Goal: Task Accomplishment & Management: Complete application form

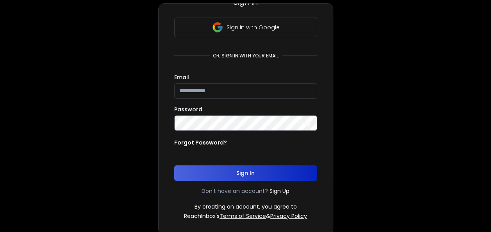
scroll to position [61, 0]
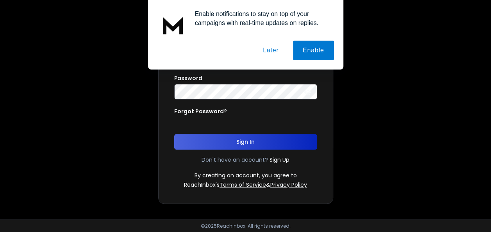
click at [286, 159] on link "Sign Up" at bounding box center [280, 160] width 20 height 8
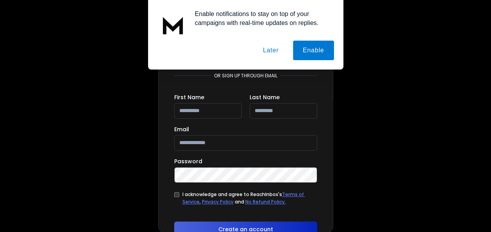
click at [273, 50] on button "Later" at bounding box center [270, 51] width 35 height 20
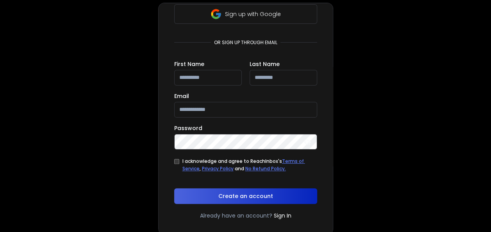
scroll to position [61, 0]
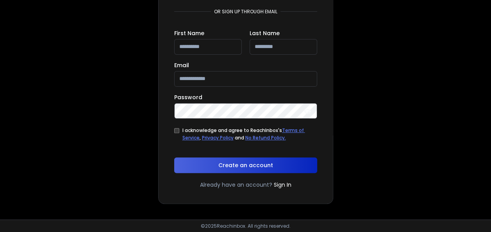
click at [256, 166] on button "Create an account" at bounding box center [245, 166] width 143 height 16
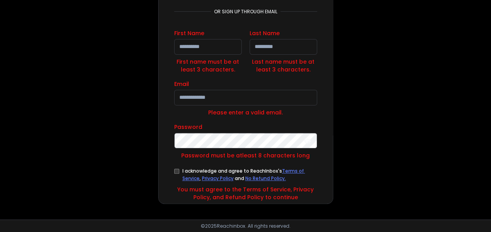
click at [205, 51] on input "text" at bounding box center [208, 47] width 68 height 16
type input "******"
type input "*****"
type input "**********"
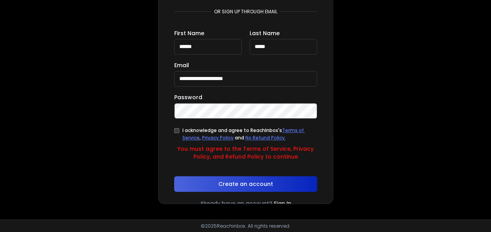
click at [252, 184] on button "Create an account" at bounding box center [245, 184] width 143 height 16
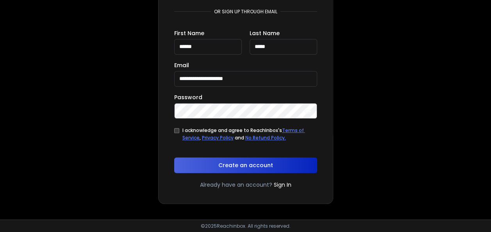
click at [217, 166] on button "Create an account" at bounding box center [245, 166] width 143 height 16
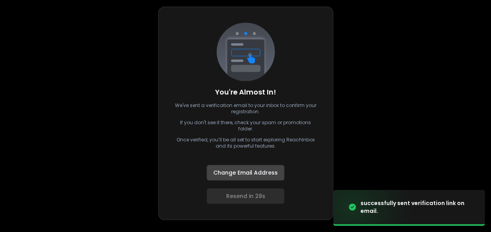
scroll to position [39, 0]
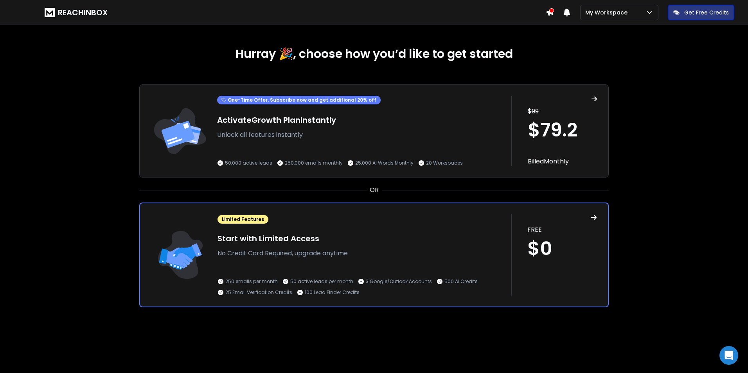
click at [455, 256] on p "No Credit Card Required, upgrade anytime" at bounding box center [359, 253] width 285 height 9
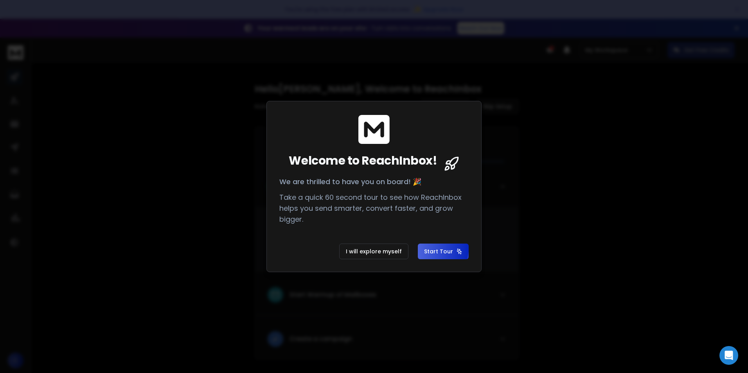
click at [436, 251] on span "Start Tour" at bounding box center [443, 251] width 38 height 8
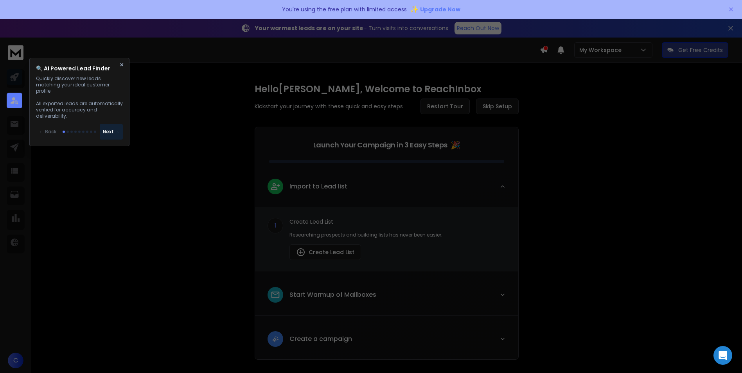
click at [108, 130] on button "Next →" at bounding box center [111, 132] width 23 height 16
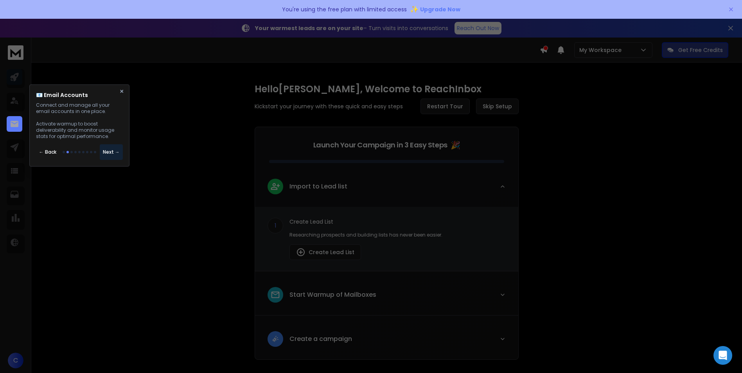
click at [107, 154] on button "Next →" at bounding box center [111, 152] width 23 height 16
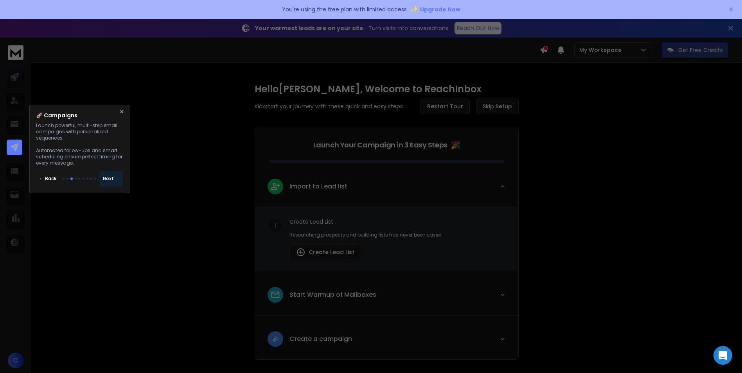
click at [111, 179] on button "Next →" at bounding box center [111, 179] width 23 height 16
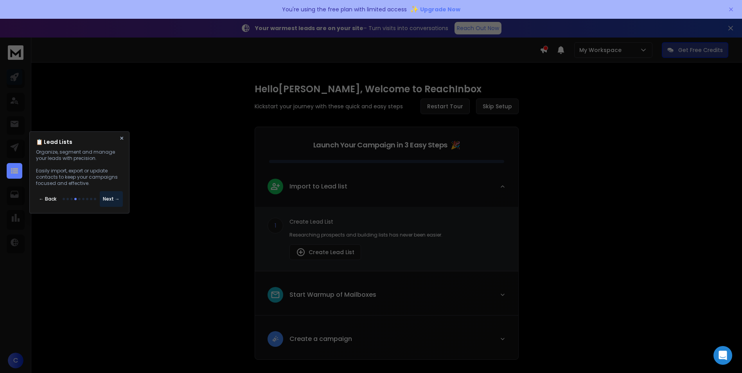
click at [117, 205] on button "Next →" at bounding box center [111, 199] width 23 height 16
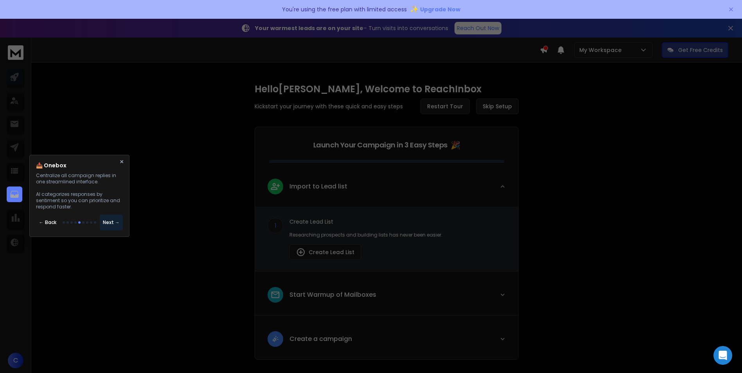
click at [109, 221] on button "Next →" at bounding box center [111, 223] width 23 height 16
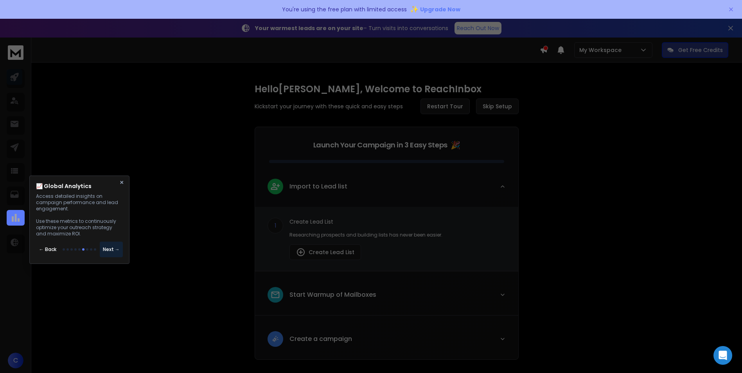
click at [111, 249] on button "Next →" at bounding box center [111, 250] width 23 height 16
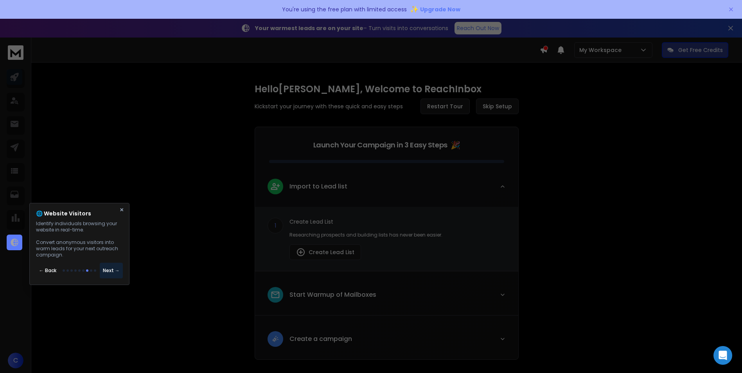
click at [106, 265] on button "Next →" at bounding box center [111, 271] width 23 height 16
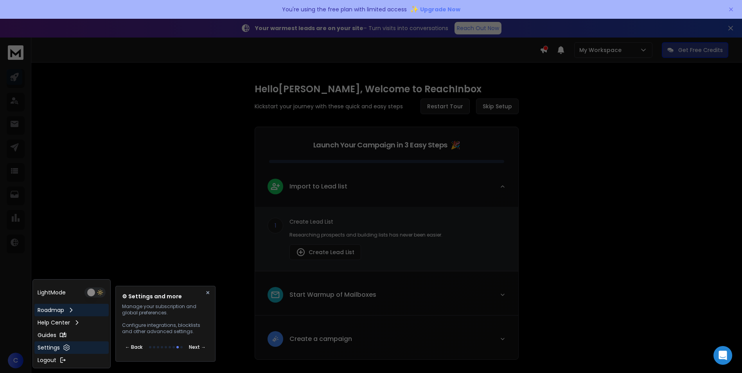
click at [108, 259] on div "Hello Corley , Welcome to ReachInbox Kickstart your journey with these quick an…" at bounding box center [386, 221] width 685 height 302
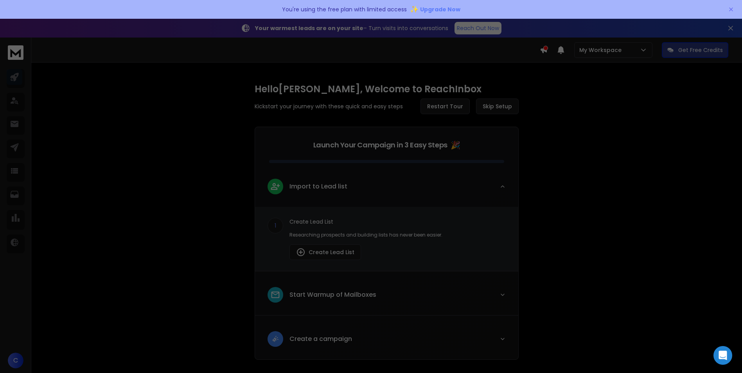
click at [115, 255] on div "Hello Corley , Welcome to ReachInbox Kickstart your journey with these quick an…" at bounding box center [386, 221] width 685 height 302
click at [730, 9] on icon "Close notification" at bounding box center [731, 9] width 6 height 6
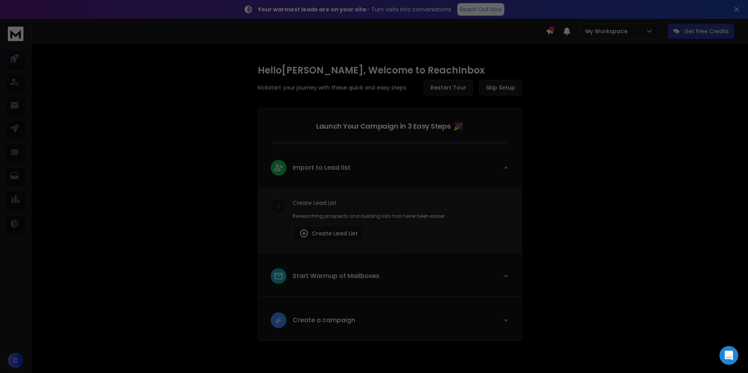
click at [635, 118] on div "Hello Corley , Welcome to ReachInbox Kickstart your journey with these quick an…" at bounding box center [389, 203] width 691 height 302
click at [298, 300] on div "Import to Lead list 1 Create Lead List Researching prospects and building lists…" at bounding box center [389, 247] width 263 height 187
drag, startPoint x: 324, startPoint y: 227, endPoint x: 332, endPoint y: 207, distance: 21.4
click at [325, 224] on div "Create Lead List Researching prospects and building lists has never been easier…" at bounding box center [400, 220] width 216 height 42
click at [307, 172] on p "Import to Lead list" at bounding box center [321, 167] width 58 height 9
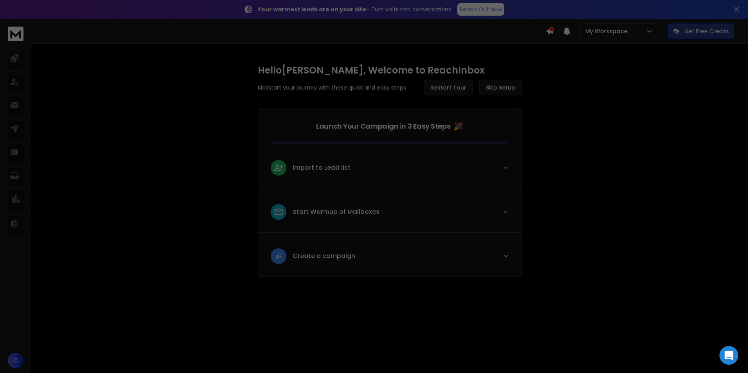
click at [310, 172] on div "Import to Lead list" at bounding box center [311, 168] width 80 height 16
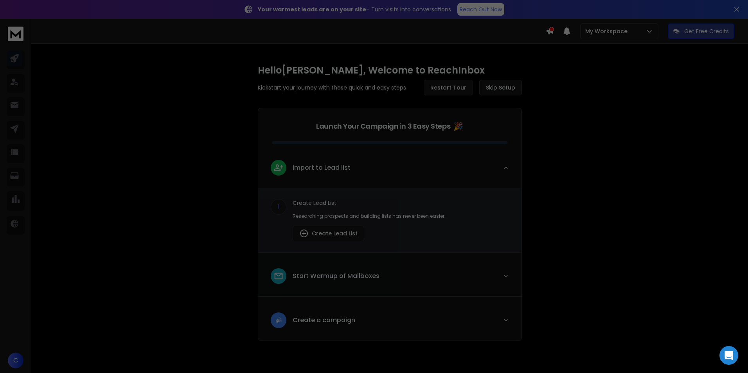
click at [310, 173] on div "Import to Lead list" at bounding box center [311, 168] width 80 height 16
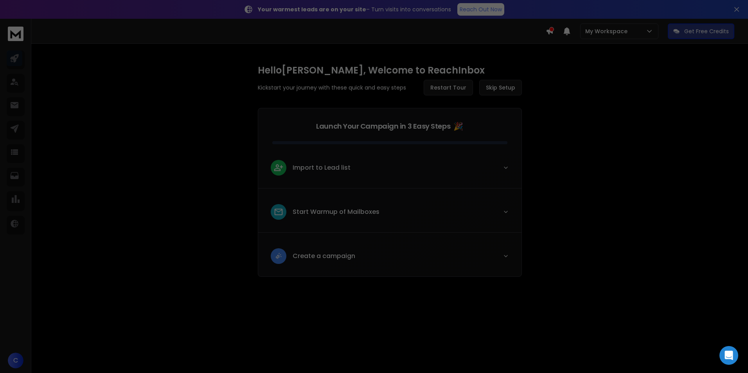
click at [16, 222] on div at bounding box center [16, 225] width 18 height 19
click at [18, 224] on div at bounding box center [16, 225] width 18 height 19
drag, startPoint x: 16, startPoint y: 120, endPoint x: 14, endPoint y: 126, distance: 6.1
click at [16, 121] on div at bounding box center [16, 130] width 18 height 19
click at [14, 128] on div at bounding box center [16, 130] width 18 height 19
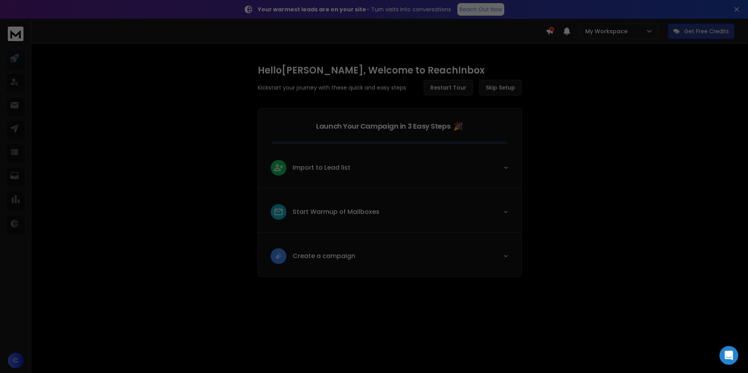
click at [738, 6] on icon at bounding box center [736, 9] width 7 height 7
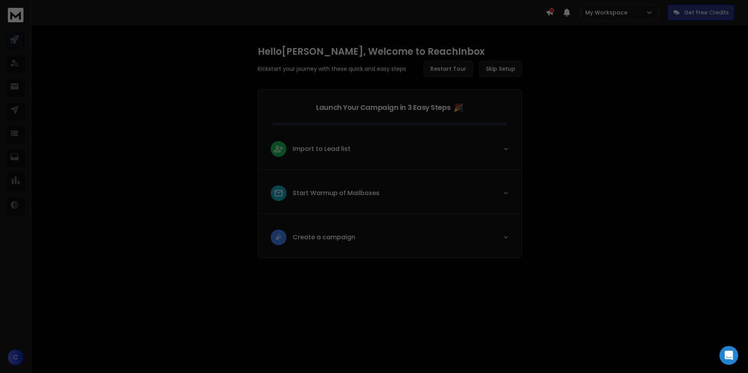
click at [15, 207] on div at bounding box center [16, 206] width 18 height 19
click at [14, 206] on div at bounding box center [16, 206] width 18 height 19
drag, startPoint x: 15, startPoint y: 203, endPoint x: 112, endPoint y: 134, distance: 119.4
click at [95, 127] on div "Hello Corley , Welcome to ReachInbox Kickstart your journey with these quick an…" at bounding box center [389, 152] width 691 height 238
click at [337, 156] on div "Import to Lead list" at bounding box center [311, 149] width 80 height 16
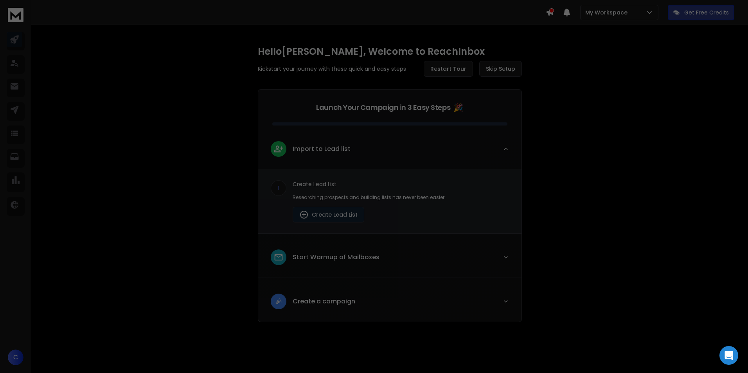
click at [330, 219] on button "Create Lead List" at bounding box center [328, 215] width 72 height 16
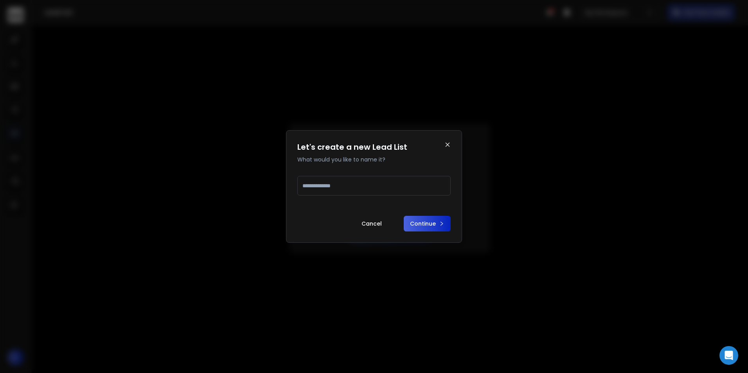
click at [323, 188] on input at bounding box center [373, 186] width 153 height 20
type input "**********"
click at [407, 220] on button "Continue" at bounding box center [427, 224] width 47 height 16
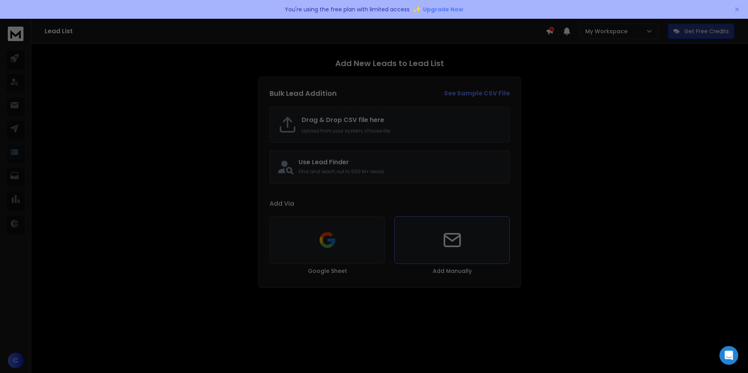
click at [415, 242] on div at bounding box center [451, 240] width 115 height 48
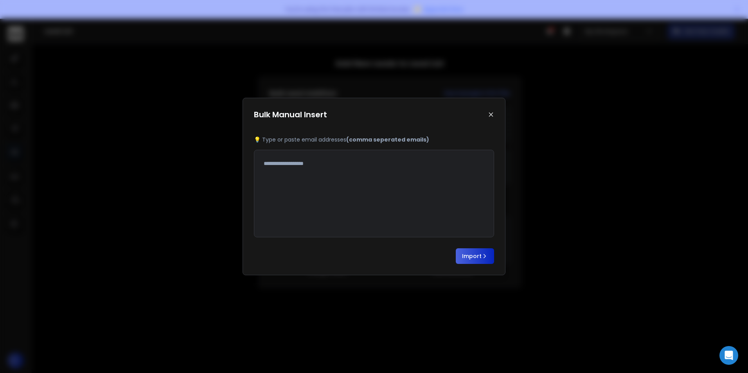
click at [384, 163] on textarea at bounding box center [374, 194] width 240 height 88
paste textarea "**********"
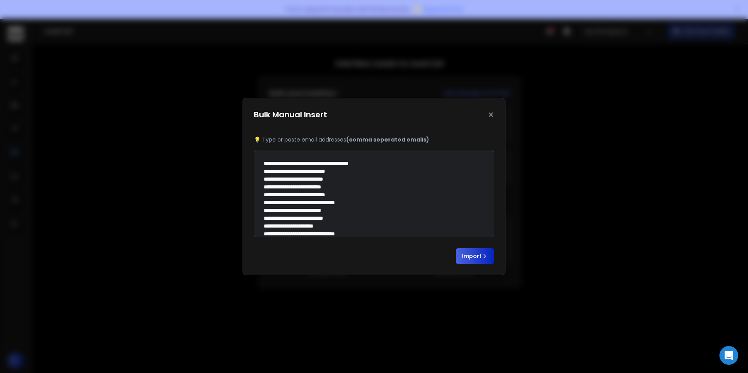
scroll to position [1025, 0]
type textarea "**********"
click at [471, 253] on button "Import" at bounding box center [475, 256] width 38 height 16
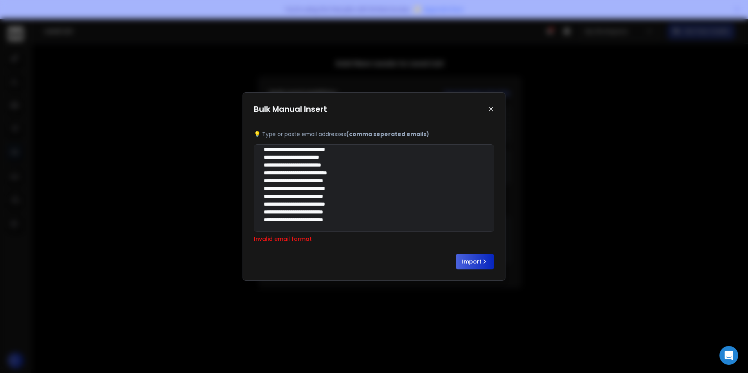
click at [471, 264] on button "Import" at bounding box center [475, 262] width 38 height 16
click at [468, 258] on button "Import" at bounding box center [475, 262] width 38 height 16
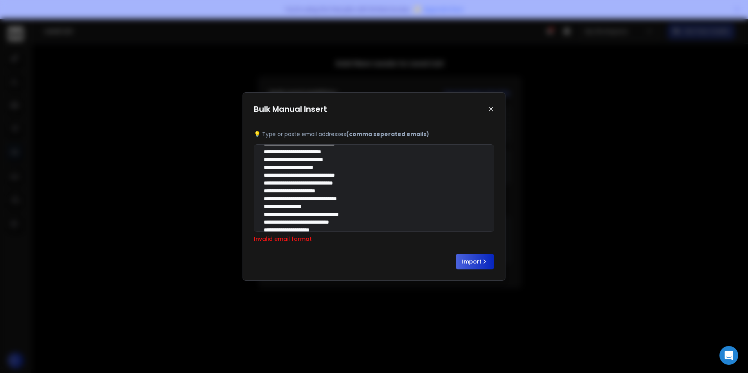
scroll to position [9, 0]
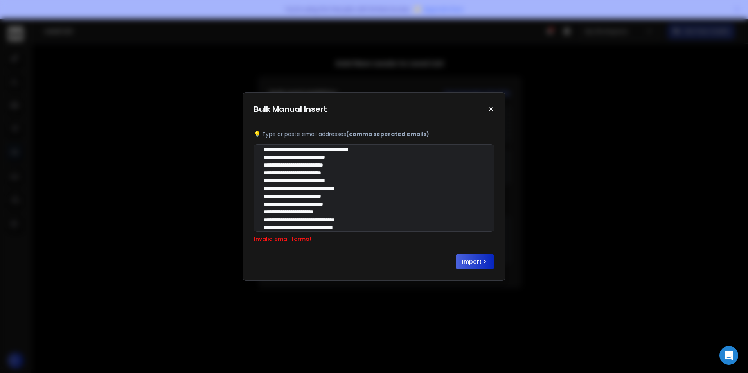
click at [441, 214] on textarea at bounding box center [374, 188] width 240 height 88
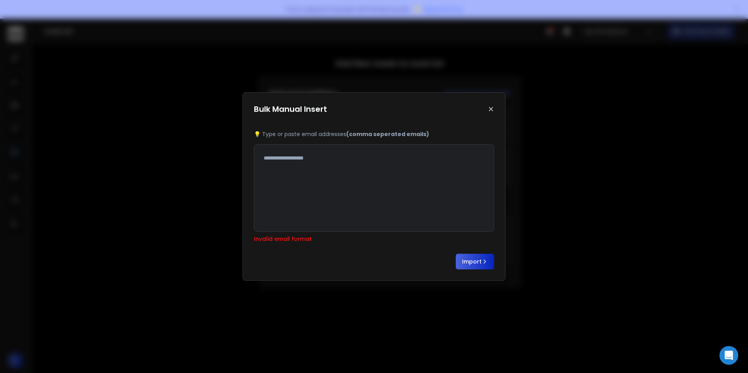
scroll to position [0, 0]
paste textarea "**********"
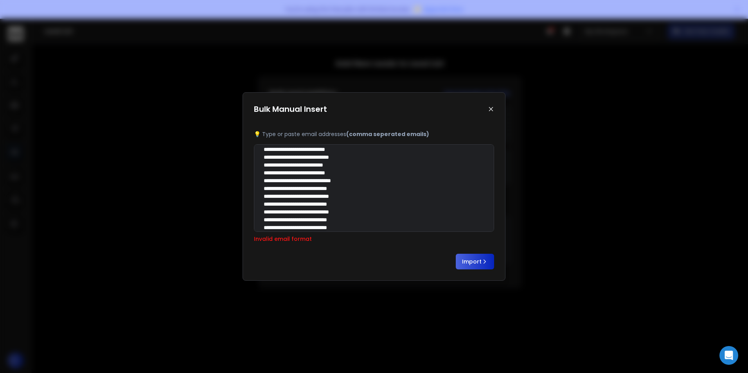
scroll to position [1025, 0]
type textarea "**********"
click at [472, 260] on button "Import" at bounding box center [475, 262] width 38 height 16
click at [475, 262] on button "Import" at bounding box center [475, 262] width 38 height 16
drag, startPoint x: 487, startPoint y: 256, endPoint x: 483, endPoint y: 257, distance: 4.0
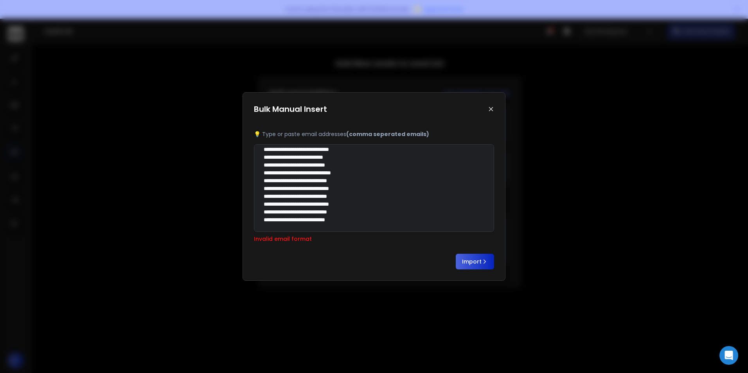
click at [483, 257] on button "Import" at bounding box center [475, 262] width 38 height 16
click at [482, 258] on button "Import" at bounding box center [475, 262] width 38 height 16
click at [461, 258] on button "Import" at bounding box center [475, 262] width 38 height 16
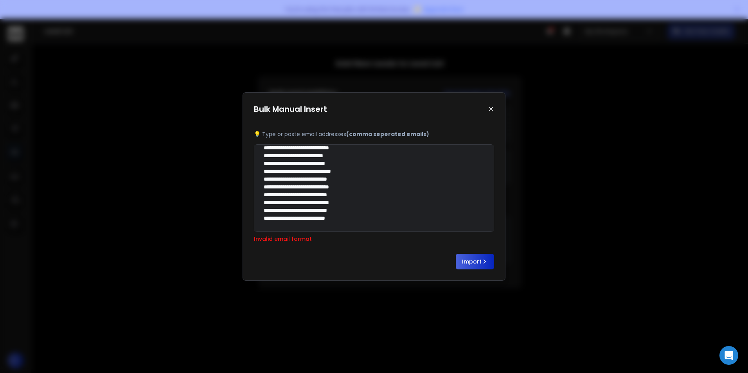
click at [493, 108] on icon at bounding box center [491, 109] width 6 height 6
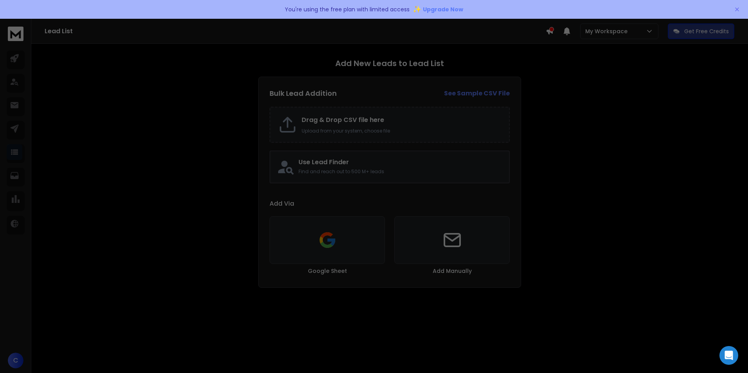
click at [366, 131] on p "Upload from your system, choose file" at bounding box center [400, 131] width 199 height 6
click at [560, 116] on div "Add New Leads to Lead List Bulk Lead Addition See Sample CSV File Drag & Drop C…" at bounding box center [389, 173] width 716 height 230
click at [320, 131] on p "Upload from your system, choose file" at bounding box center [400, 131] width 199 height 6
drag, startPoint x: 302, startPoint y: 138, endPoint x: 307, endPoint y: 137, distance: 4.8
click at [306, 137] on div "Drag & Drop CSV file here Upload from your system, choose file" at bounding box center [389, 125] width 240 height 36
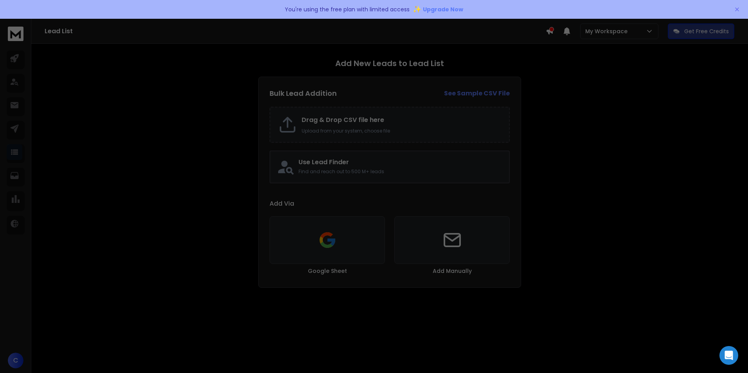
click at [543, 123] on div "Add New Leads to Lead List Bulk Lead Addition See Sample CSV File Drag & Drop C…" at bounding box center [389, 173] width 716 height 230
click at [484, 90] on strong "See Sample CSV File" at bounding box center [477, 93] width 66 height 9
click at [350, 121] on h2 "Drag & Drop CSV file here" at bounding box center [400, 119] width 199 height 9
click at [13, 53] on div at bounding box center [16, 59] width 18 height 19
